Goal: Information Seeking & Learning: Find contact information

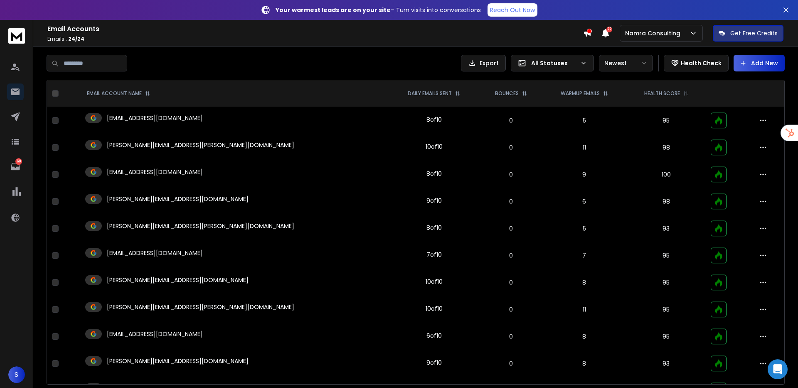
click at [13, 175] on div "69" at bounding box center [16, 168] width 19 height 20
click at [13, 171] on icon at bounding box center [15, 167] width 10 height 10
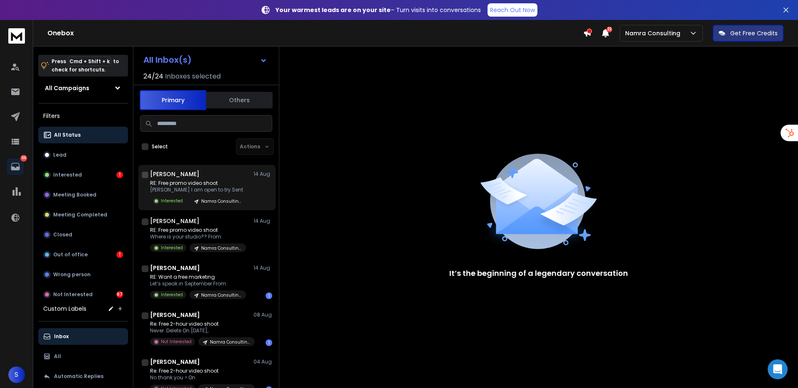
click at [185, 175] on div "[PERSON_NAME] [DATE]" at bounding box center [211, 174] width 122 height 8
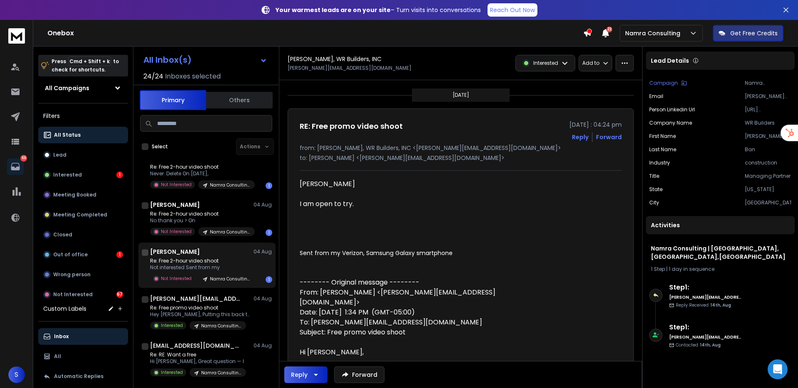
scroll to position [159, 0]
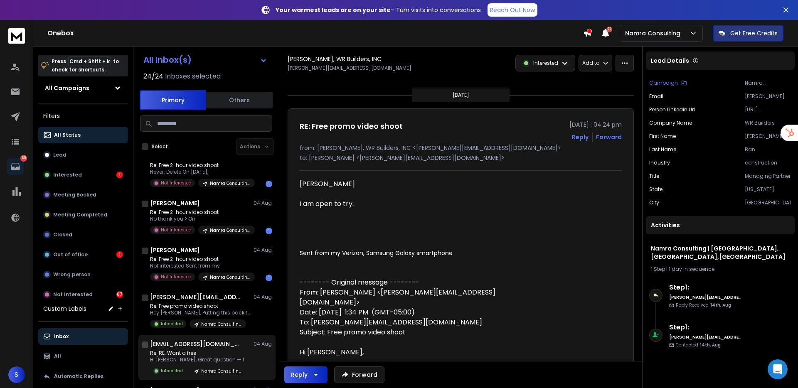
click at [235, 337] on div "[EMAIL_ADDRESS][DOMAIN_NAME] [DATE] Re: RE: Want a free Hi [PERSON_NAME], Great…" at bounding box center [206, 357] width 137 height 45
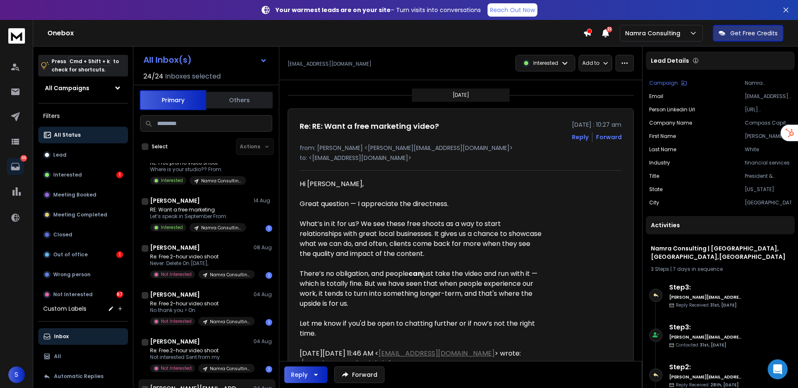
scroll to position [58, 0]
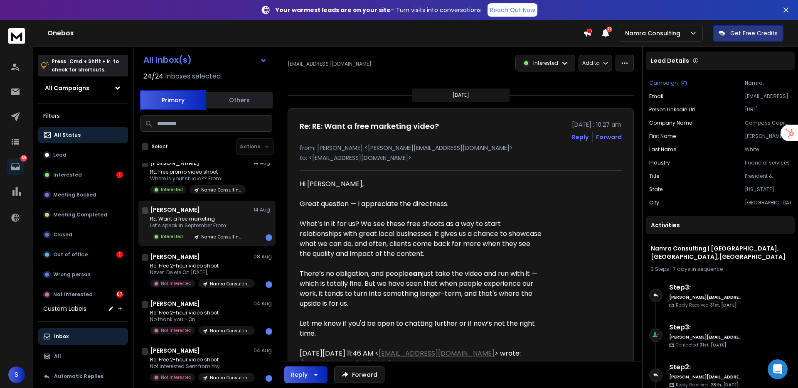
click at [214, 230] on div "RE: Want a free marketing Let’s speak in September From: Interested Namra Consu…" at bounding box center [198, 228] width 96 height 25
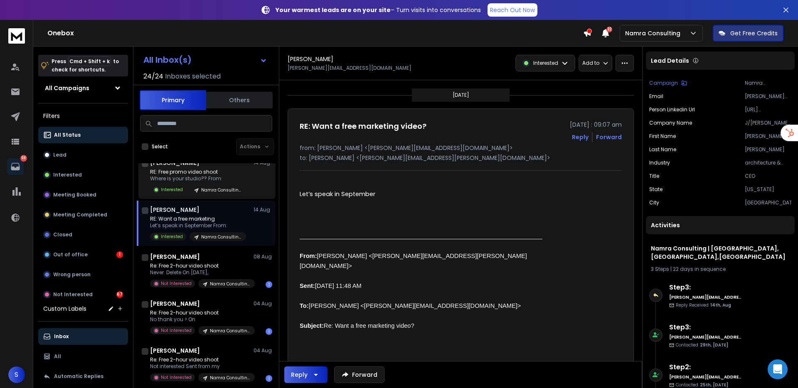
scroll to position [0, 0]
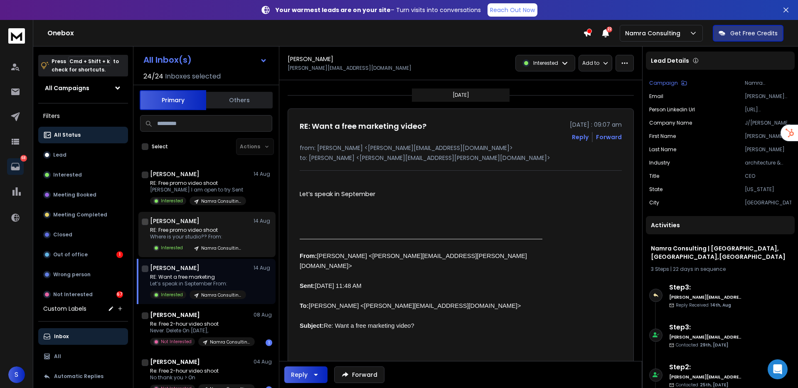
click at [230, 237] on p "Where is your studio?? From:" at bounding box center [198, 237] width 96 height 7
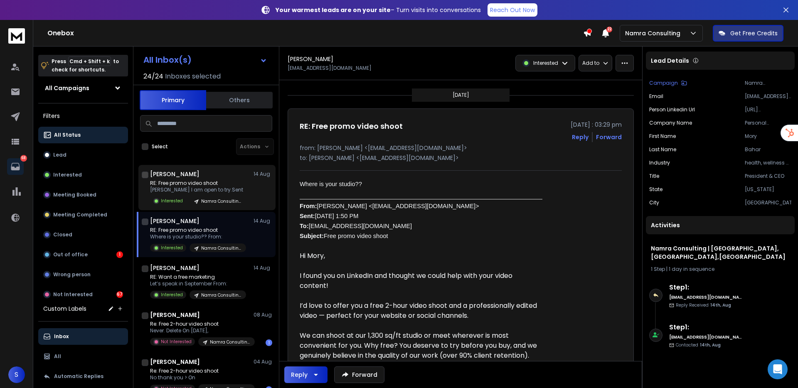
click at [221, 181] on p "RE: Free promo video shoot" at bounding box center [198, 183] width 96 height 7
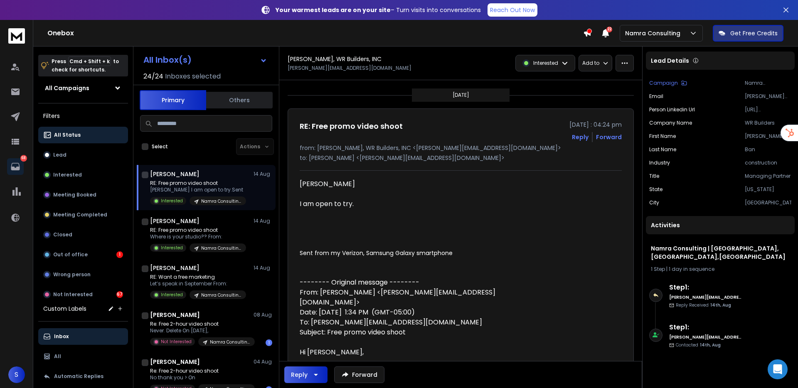
scroll to position [26, 0]
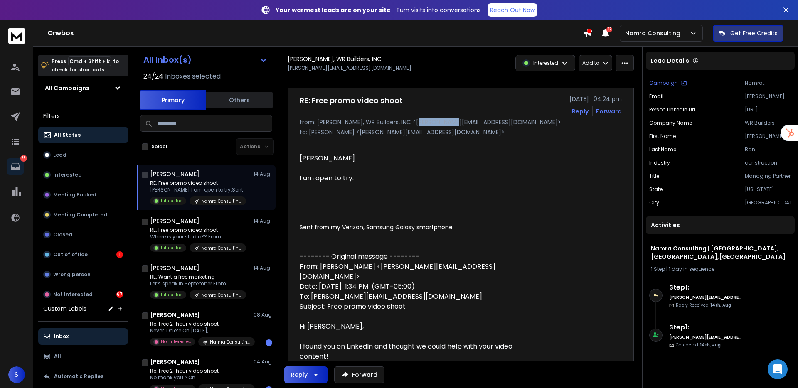
drag, startPoint x: 420, startPoint y: 125, endPoint x: 452, endPoint y: 123, distance: 32.5
click at [452, 123] on p "from: [PERSON_NAME], WR Builders, INC <[PERSON_NAME][EMAIL_ADDRESS][DOMAIN_NAME…" at bounding box center [461, 122] width 322 height 8
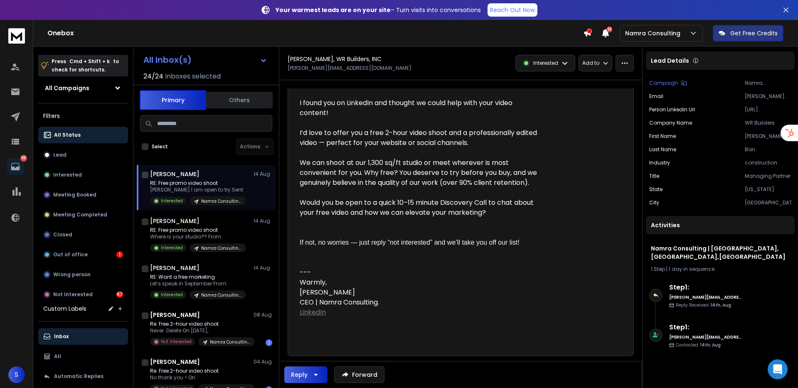
scroll to position [294, 0]
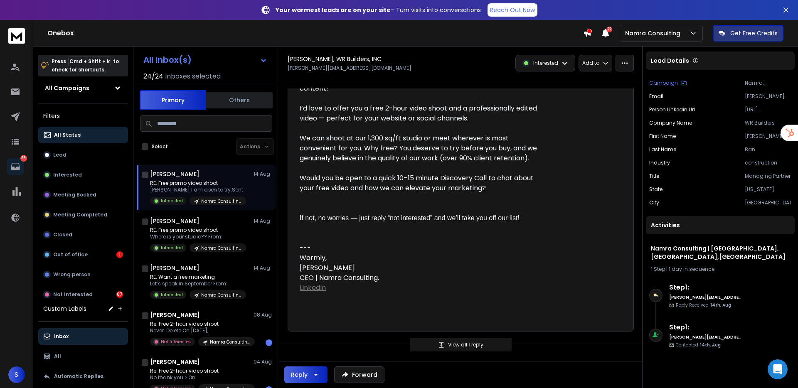
drag, startPoint x: 469, startPoint y: 360, endPoint x: 471, endPoint y: 353, distance: 7.1
click at [469, 358] on div "[DATE] RE: Free promo video shoot [DATE] : 04:24 pm Reply Forward from: [PERSON…" at bounding box center [460, 120] width 363 height 650
click at [475, 342] on p "View all 1 reply" at bounding box center [465, 345] width 35 height 7
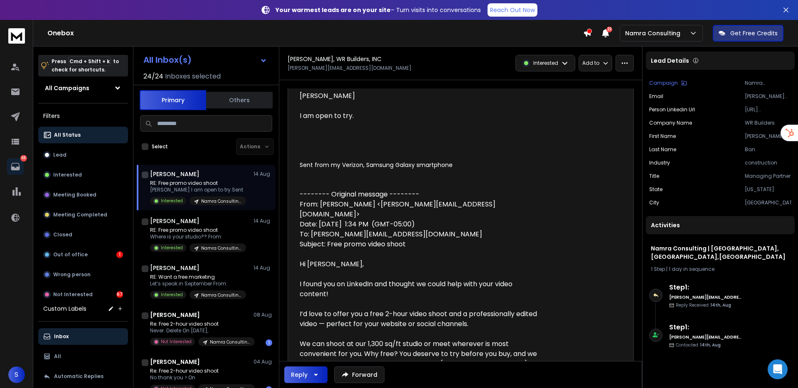
scroll to position [0, 0]
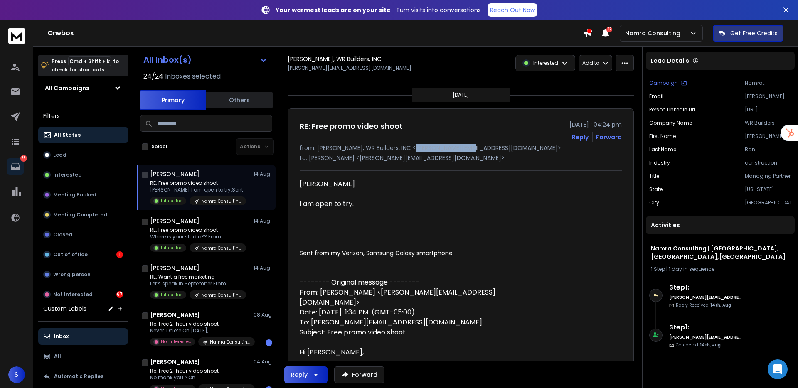
drag, startPoint x: 416, startPoint y: 148, endPoint x: 470, endPoint y: 145, distance: 54.1
click at [470, 145] on p "from: [PERSON_NAME], WR Builders, INC <[PERSON_NAME][EMAIL_ADDRESS][DOMAIN_NAME…" at bounding box center [461, 148] width 322 height 8
copy p "[DOMAIN_NAME]"
